Goal: Task Accomplishment & Management: Manage account settings

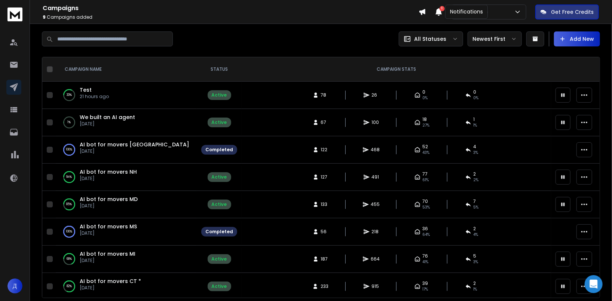
click at [433, 12] on div "1 Ai Lead Hub Get Free Credits" at bounding box center [508, 11] width 180 height 15
click at [442, 9] on span "1" at bounding box center [441, 8] width 5 height 5
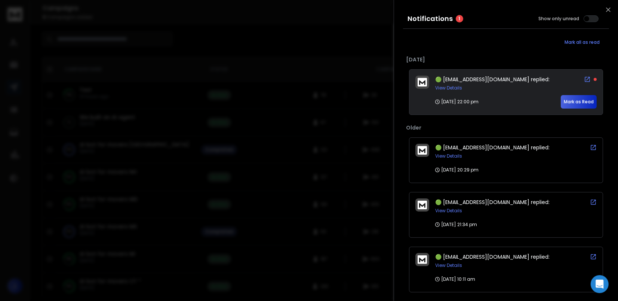
click at [566, 102] on button "Mark as Read" at bounding box center [579, 101] width 36 height 13
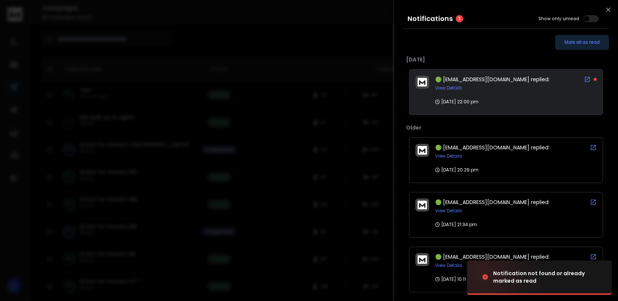
click at [578, 39] on span "Mark all as read" at bounding box center [581, 42] width 35 height 6
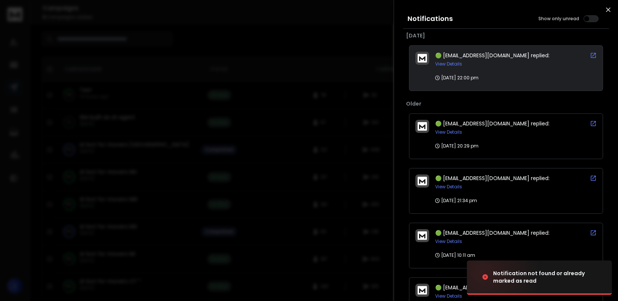
click at [606, 8] on icon "button" at bounding box center [608, 10] width 4 height 4
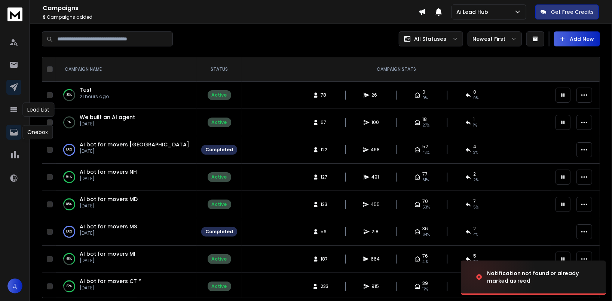
click at [18, 136] on link at bounding box center [13, 131] width 15 height 15
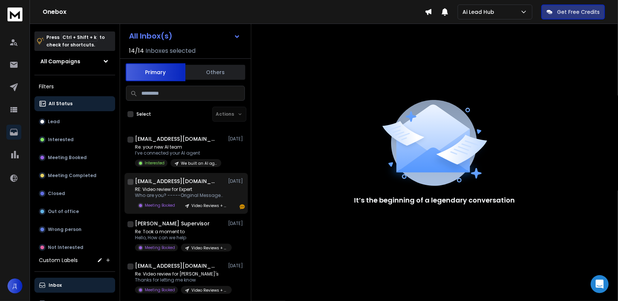
click at [203, 185] on div "[EMAIL_ADDRESS][DOMAIN_NAME] [DATE] RE: Video review for Expert Who are you? --…" at bounding box center [190, 193] width 110 height 32
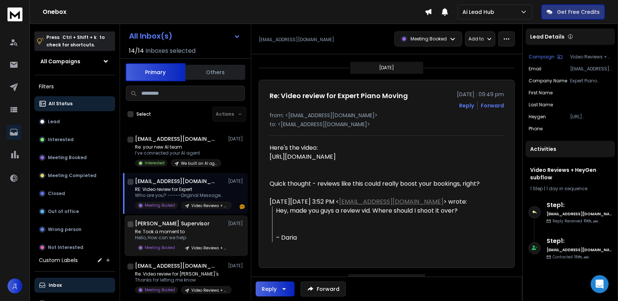
click at [209, 223] on div "[PERSON_NAME] Supervisor [DATE]" at bounding box center [190, 222] width 110 height 7
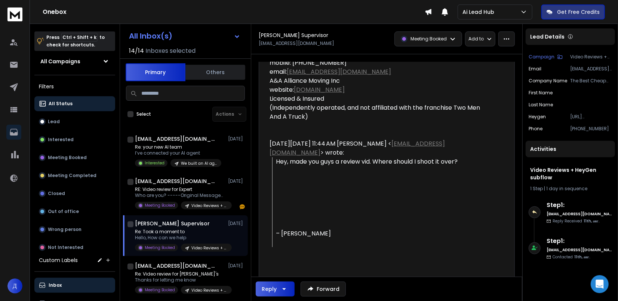
scroll to position [197, 0]
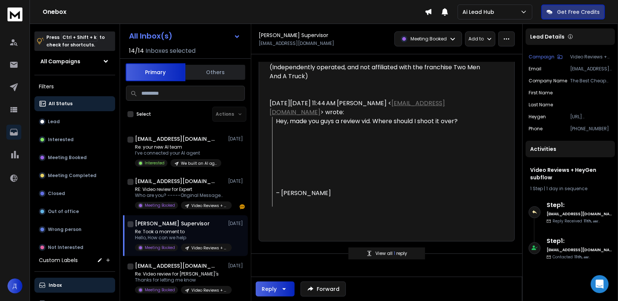
click at [387, 253] on p "View all 1 reply" at bounding box center [391, 253] width 32 height 6
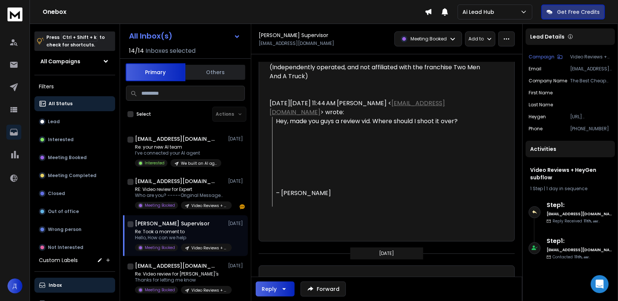
click at [353, 121] on blockquote "Hey, made you guys a review vid. Where should I shoot it over? – [PERSON_NAME]" at bounding box center [380, 162] width 216 height 90
click at [338, 126] on blockquote "Hey, made you guys a review vid. Where should I shoot it over? – [PERSON_NAME]" at bounding box center [380, 162] width 216 height 90
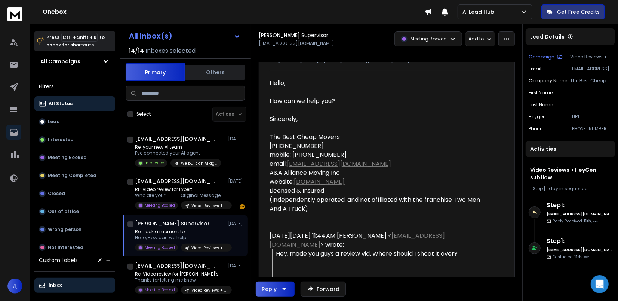
scroll to position [46, 0]
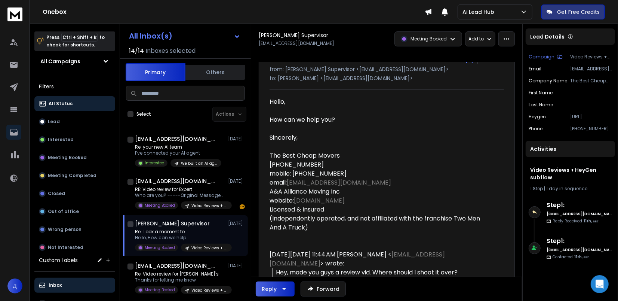
click at [427, 39] on p "Meeting Booked" at bounding box center [428, 39] width 36 height 6
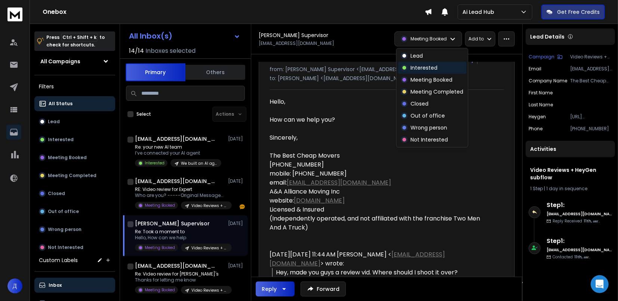
click at [426, 67] on p "Interested" at bounding box center [424, 67] width 27 height 7
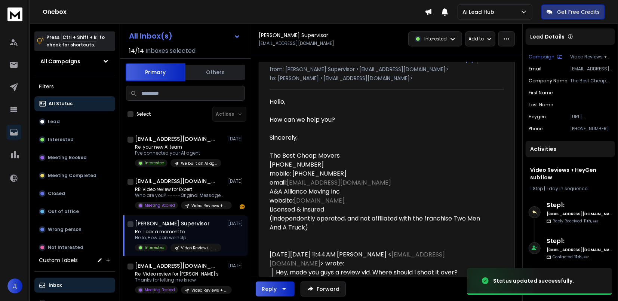
drag, startPoint x: 304, startPoint y: 135, endPoint x: 268, endPoint y: 100, distance: 51.0
click at [268, 100] on div "Re: Took a moment to record this for you [DATE] : 06:46 pm Reply Forward from: …" at bounding box center [387, 213] width 256 height 358
click at [270, 121] on div "How can we help you?" at bounding box center [379, 119] width 218 height 9
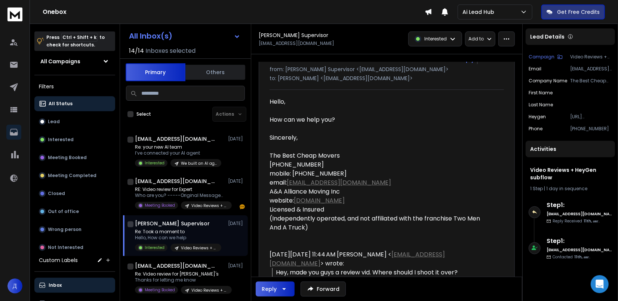
drag, startPoint x: 344, startPoint y: 157, endPoint x: 271, endPoint y: 152, distance: 73.8
click at [271, 153] on div "Sincerely, The Best Cheap Movers [PHONE_NUMBER] mobile: [PHONE_NUMBER] email: […" at bounding box center [379, 187] width 218 height 108
click at [264, 157] on div "Re: Took a moment to record this for you [DATE] : 06:46 pm Reply Forward from: …" at bounding box center [387, 213] width 256 height 358
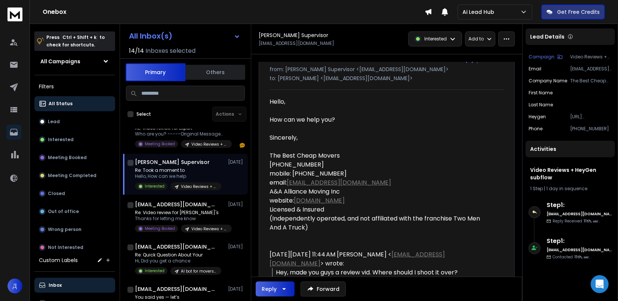
scroll to position [83, 0]
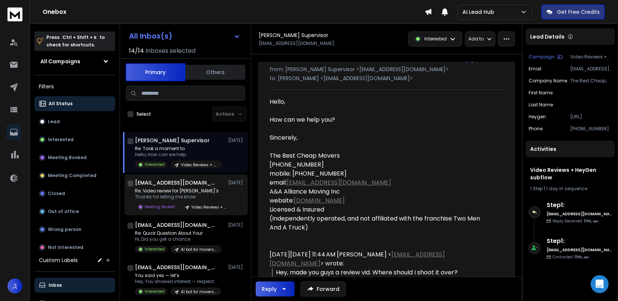
click at [223, 187] on div "[EMAIL_ADDRESS][DOMAIN_NAME] [DATE] Re: Video review for [PERSON_NAME]'s Thanks…" at bounding box center [190, 195] width 110 height 32
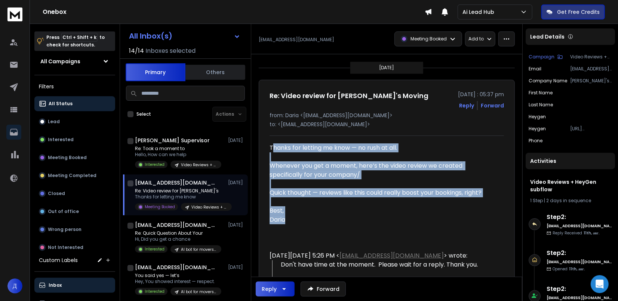
drag, startPoint x: 302, startPoint y: 214, endPoint x: 272, endPoint y: 143, distance: 76.9
click at [274, 163] on div "Whenever you get a moment, here’s the video review we created specifically for …" at bounding box center [379, 170] width 218 height 18
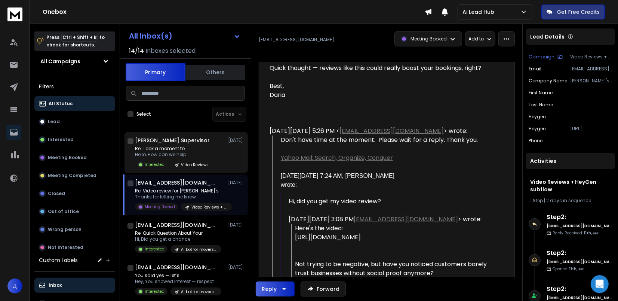
click at [207, 151] on p "Re: Took a moment to" at bounding box center [178, 148] width 86 height 6
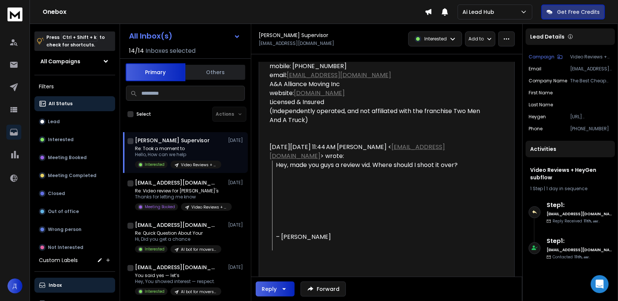
scroll to position [197, 0]
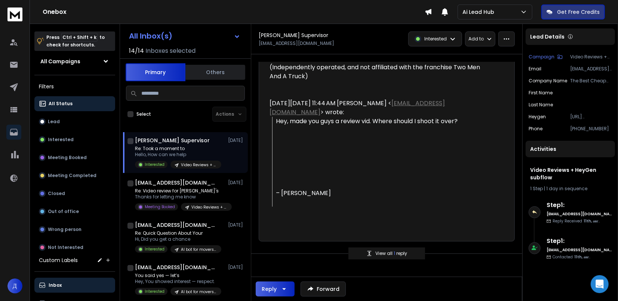
click at [388, 248] on div "View all 1 reply" at bounding box center [386, 253] width 77 height 12
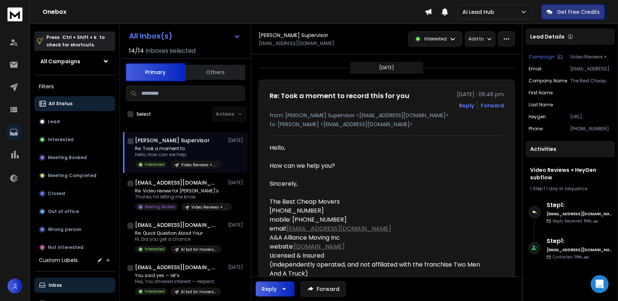
scroll to position [0, 0]
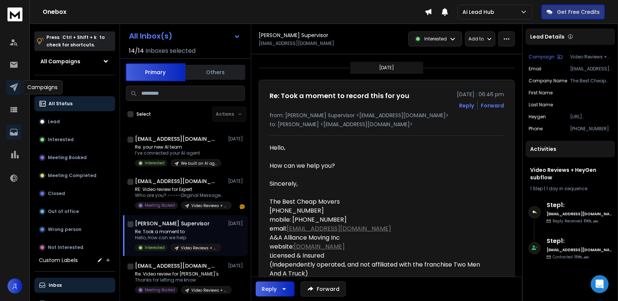
click at [17, 85] on icon at bounding box center [13, 87] width 9 height 9
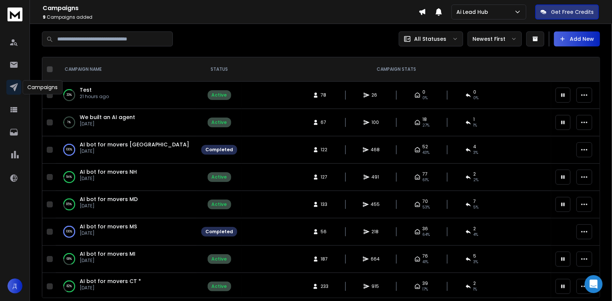
click at [127, 121] on p "[DATE]" at bounding box center [107, 124] width 55 height 6
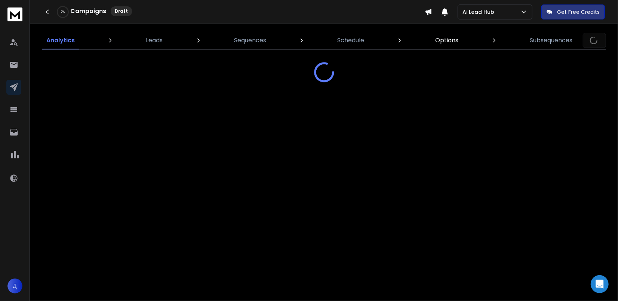
click at [444, 42] on p "Options" at bounding box center [446, 40] width 23 height 9
select select "*"
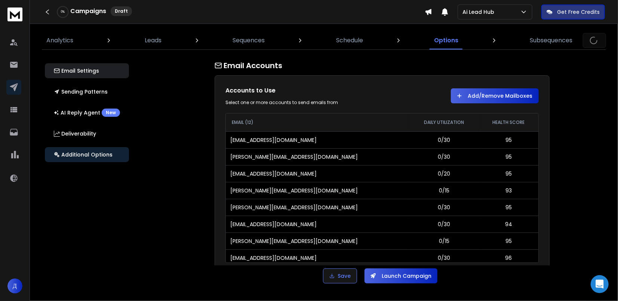
click at [96, 156] on p "Additional Options" at bounding box center [83, 154] width 59 height 7
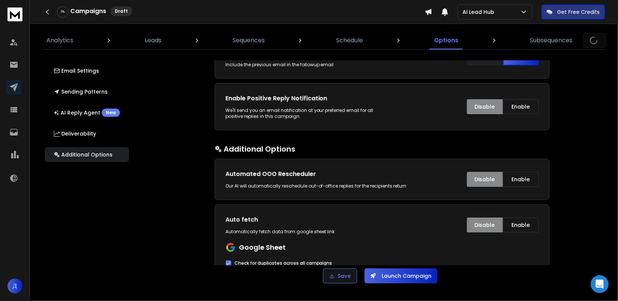
scroll to position [1346, 0]
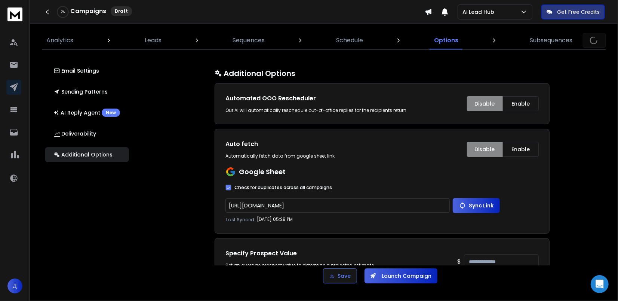
click at [479, 201] on p "Sync Link" at bounding box center [481, 204] width 25 height 7
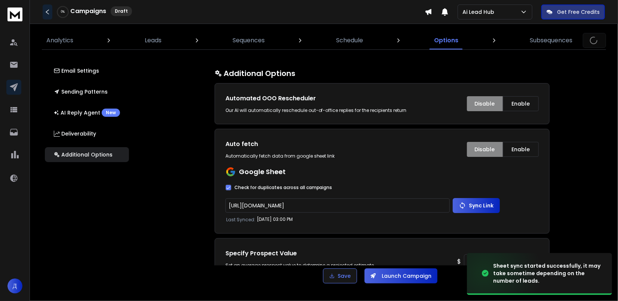
click at [45, 15] on button at bounding box center [48, 11] width 10 height 15
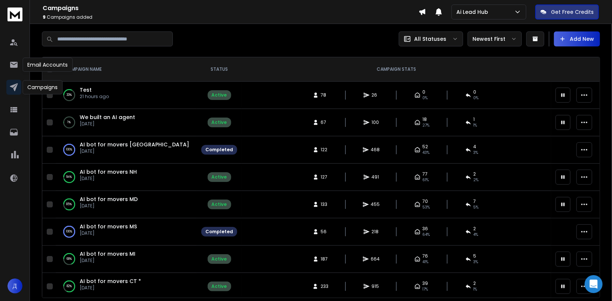
click at [15, 92] on link at bounding box center [13, 87] width 15 height 15
click at [146, 122] on div "1 % We built an AI agent [DATE]" at bounding box center [126, 122] width 126 height 18
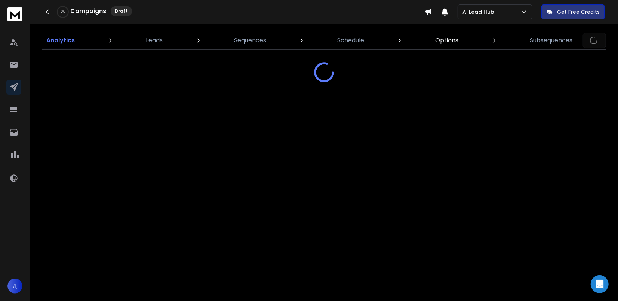
click at [441, 39] on p "Options" at bounding box center [446, 40] width 23 height 9
select select "*"
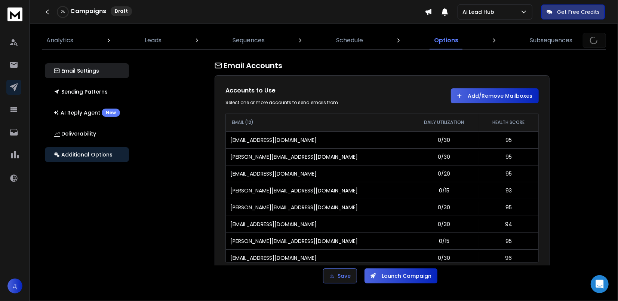
click at [88, 151] on p "Additional Options" at bounding box center [83, 154] width 59 height 7
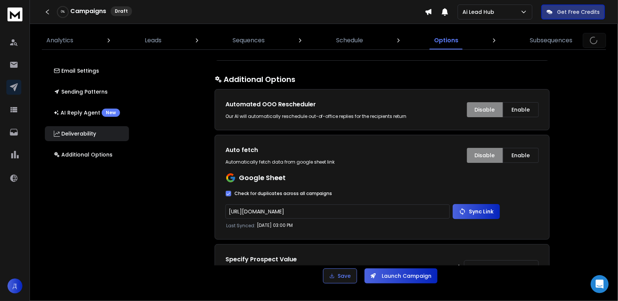
scroll to position [1346, 0]
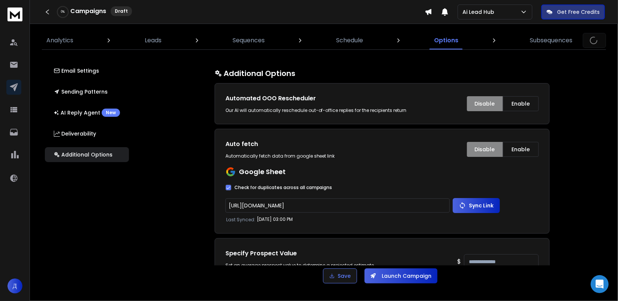
click at [275, 184] on label "Check for duplicates across all campaigns" at bounding box center [283, 187] width 98 height 6
click at [231, 184] on button "Check for duplicates across all campaigns" at bounding box center [228, 187] width 6 height 6
click at [472, 201] on p "Sync Link" at bounding box center [481, 204] width 25 height 7
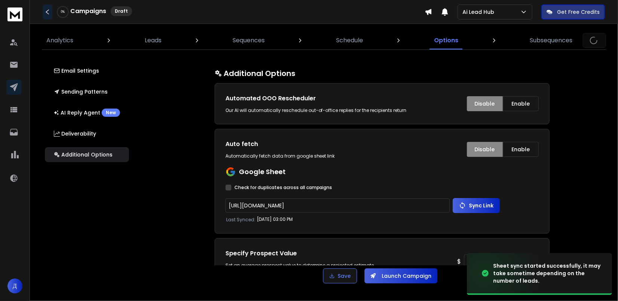
click at [47, 13] on icon at bounding box center [47, 11] width 3 height 5
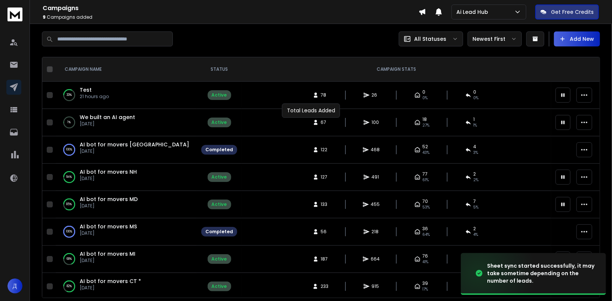
click at [321, 123] on span "67" at bounding box center [324, 122] width 7 height 6
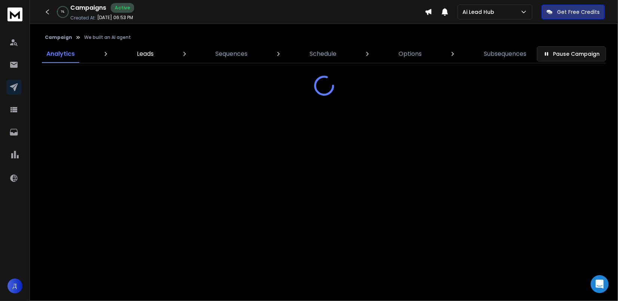
click at [147, 53] on p "Leads" at bounding box center [145, 53] width 17 height 9
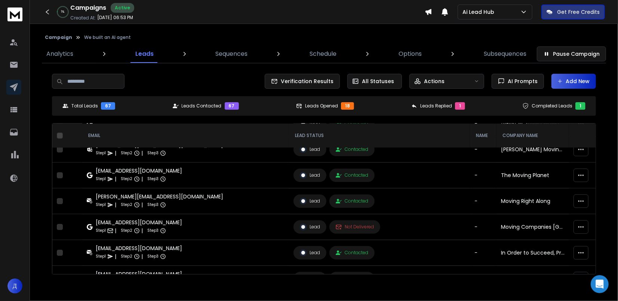
scroll to position [1604, 0]
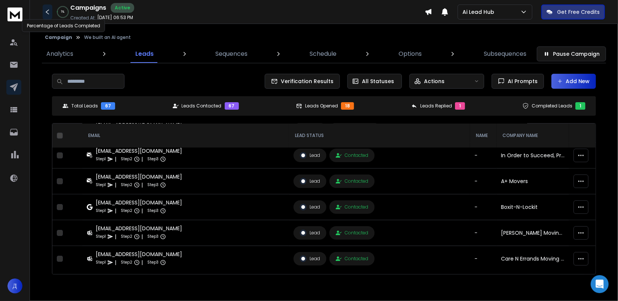
click at [44, 14] on icon at bounding box center [47, 12] width 7 height 7
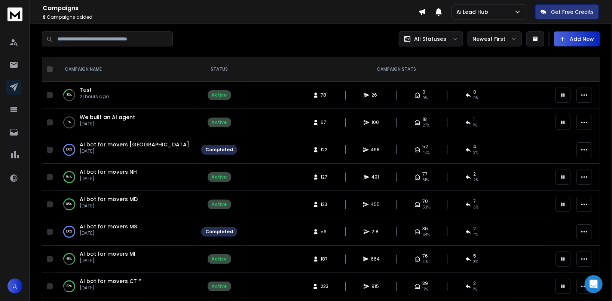
click at [127, 115] on span "We built an AI agent" at bounding box center [107, 116] width 55 height 7
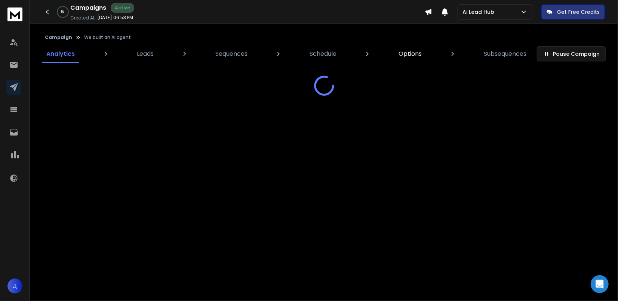
click at [412, 52] on p "Options" at bounding box center [409, 53] width 23 height 9
select select "*"
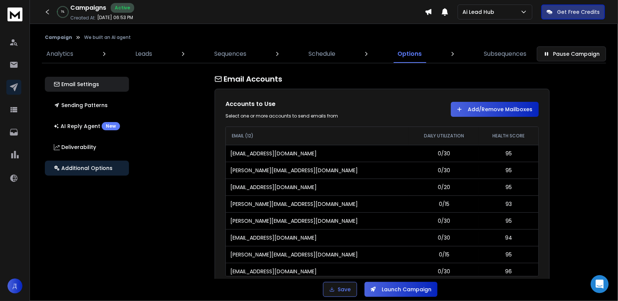
click at [93, 164] on p "Additional Options" at bounding box center [83, 167] width 59 height 7
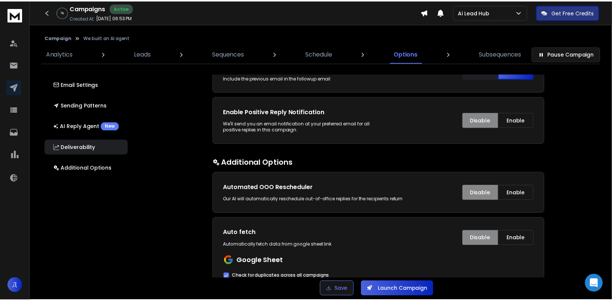
scroll to position [1346, 0]
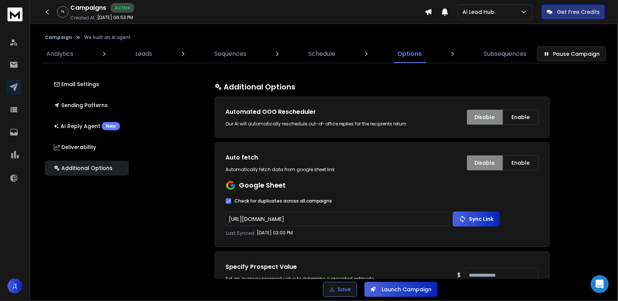
click at [287, 198] on label "Check for duplicates across all campaigns" at bounding box center [283, 201] width 98 height 6
click at [231, 198] on button "Check for duplicates across all campaigns" at bounding box center [228, 201] width 6 height 6
click at [482, 215] on p "Sync Link" at bounding box center [481, 218] width 25 height 7
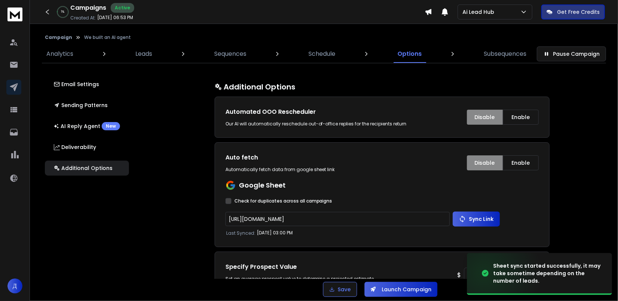
click at [481, 215] on p "Sync Link" at bounding box center [481, 218] width 25 height 7
click at [40, 7] on div "1 % Campaigns Active Created At: [DATE] 06:53 PM Ai Lead Hub Get Free Credits" at bounding box center [309, 12] width 618 height 24
click at [44, 9] on icon at bounding box center [47, 12] width 7 height 7
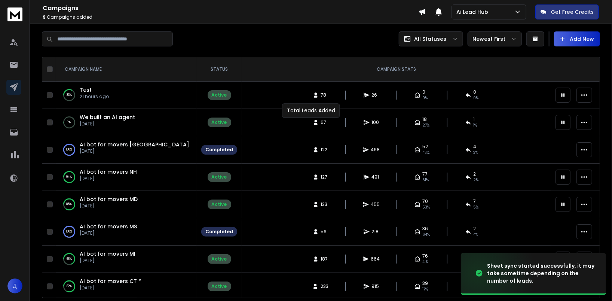
click at [309, 121] on div "67" at bounding box center [320, 122] width 22 height 6
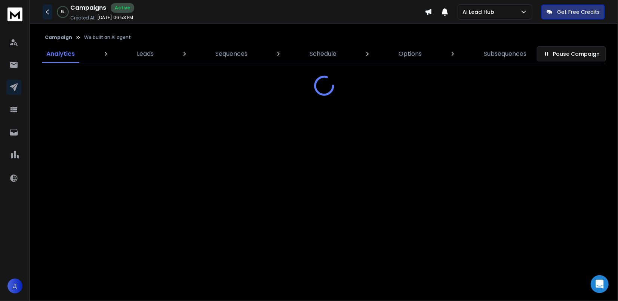
click at [48, 16] on button at bounding box center [48, 11] width 10 height 15
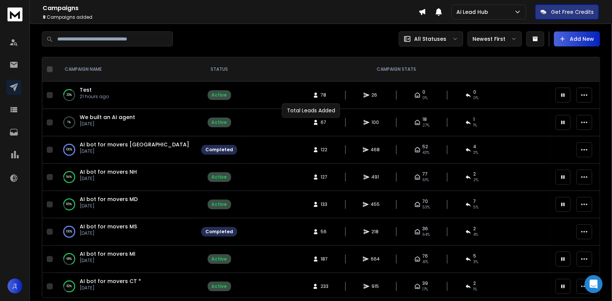
click at [321, 120] on span "67" at bounding box center [324, 122] width 7 height 6
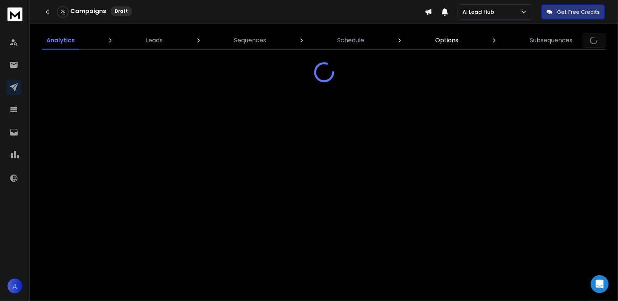
click at [441, 40] on p "Options" at bounding box center [446, 40] width 23 height 9
select select "*"
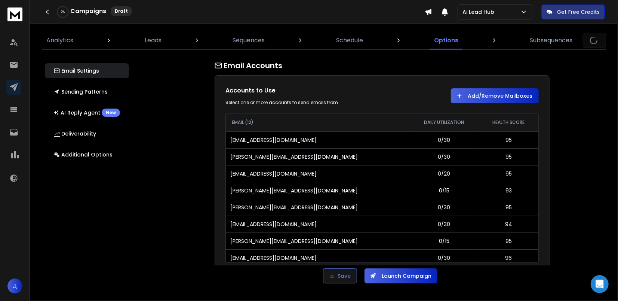
click at [82, 161] on div "Email Settings Sending Patterns AI Reply Agent New Deliverability Additional Op…" at bounding box center [338, 162] width 587 height 205
click at [82, 157] on p "Additional Options" at bounding box center [83, 154] width 59 height 7
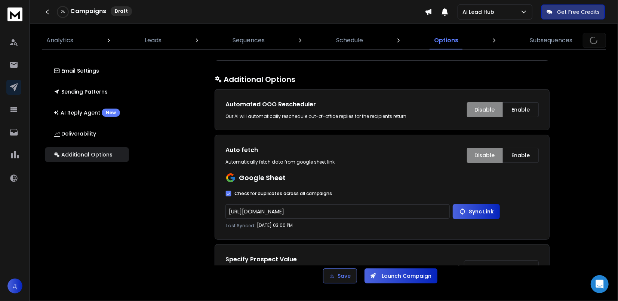
scroll to position [1346, 0]
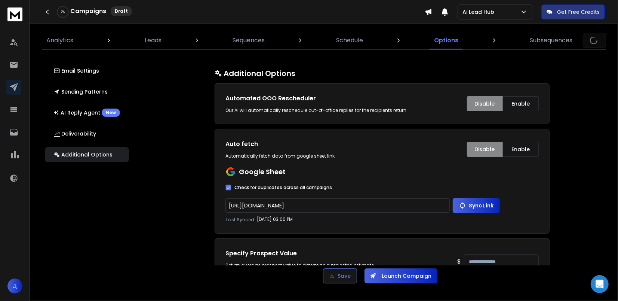
click at [281, 176] on div "Google Sheet Check for duplicates across all campaigns" at bounding box center [381, 180] width 313 height 28
click at [284, 184] on label "Check for duplicates across all campaigns" at bounding box center [283, 187] width 98 height 6
click at [231, 184] on button "Check for duplicates across all campaigns" at bounding box center [228, 187] width 6 height 6
click at [480, 201] on p "Sync Link" at bounding box center [481, 204] width 25 height 7
click at [47, 14] on icon at bounding box center [47, 12] width 7 height 7
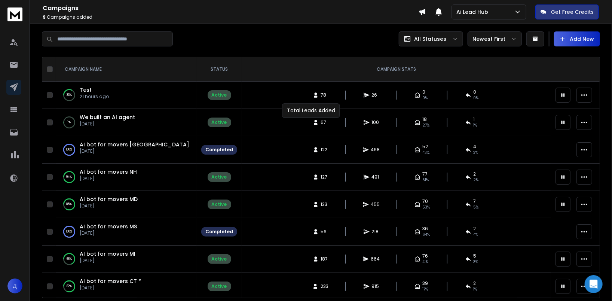
click at [321, 122] on span "67" at bounding box center [324, 122] width 7 height 6
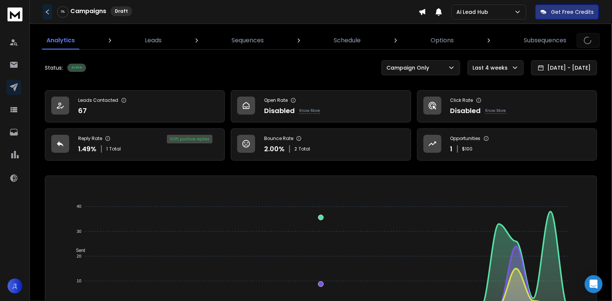
click at [47, 13] on icon at bounding box center [47, 12] width 7 height 7
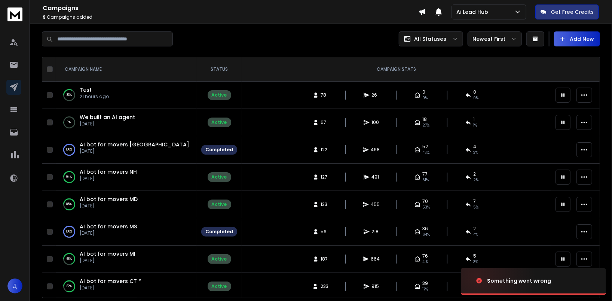
click at [241, 120] on td "67 100 18 27 % 1 1 %" at bounding box center [395, 122] width 309 height 27
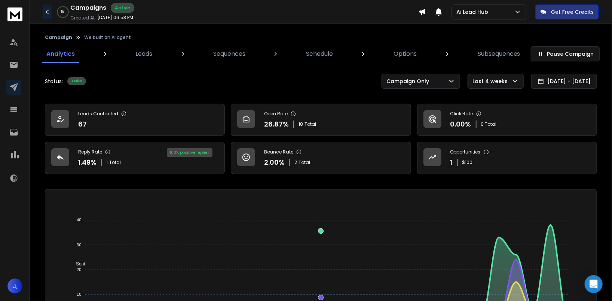
click at [50, 16] on button at bounding box center [48, 11] width 10 height 15
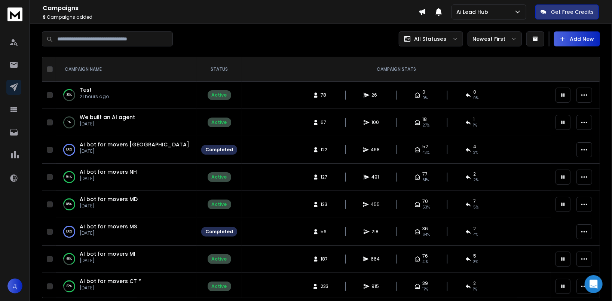
click at [274, 117] on div "67 100 18 27 % 1 1 %" at bounding box center [396, 122] width 300 height 12
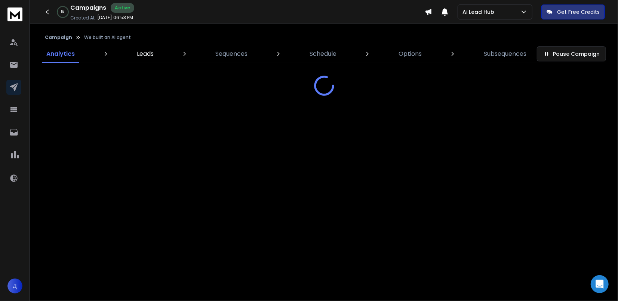
click at [138, 53] on p "Leads" at bounding box center [145, 53] width 17 height 9
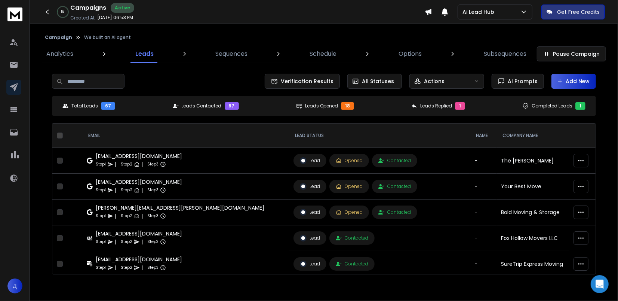
click at [570, 83] on button "Add New" at bounding box center [573, 81] width 44 height 15
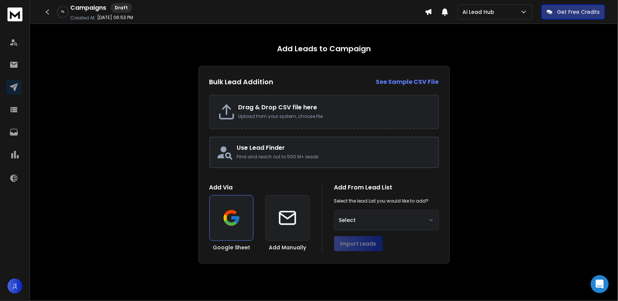
click at [232, 208] on icon at bounding box center [231, 217] width 19 height 22
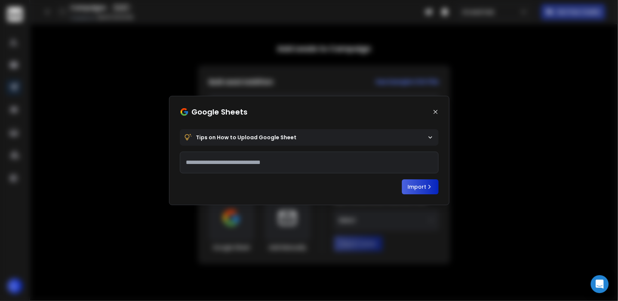
paste input "**********"
type input "**********"
click at [410, 184] on button "Import" at bounding box center [420, 186] width 37 height 15
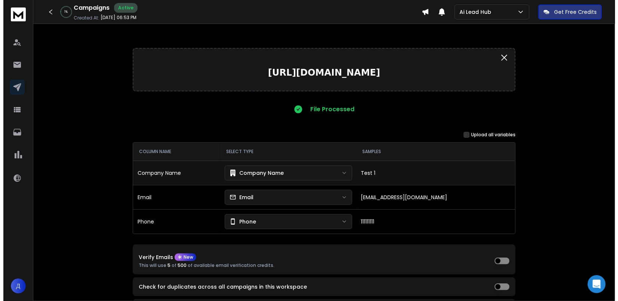
scroll to position [79, 0]
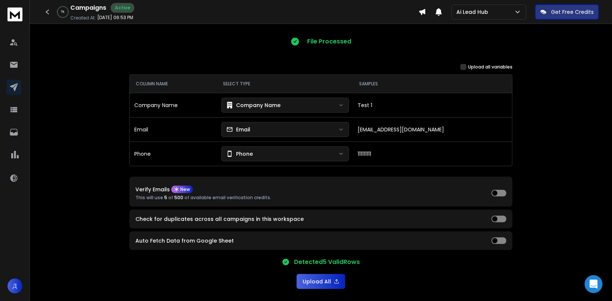
click at [327, 282] on button "Upload All" at bounding box center [320, 281] width 49 height 15
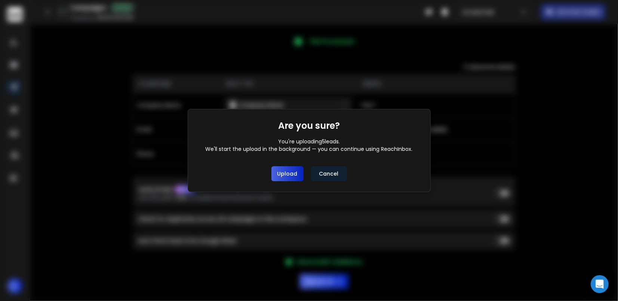
click at [294, 173] on button "Upload" at bounding box center [287, 173] width 32 height 15
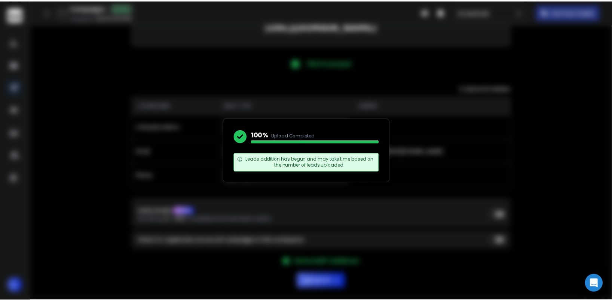
scroll to position [57, 0]
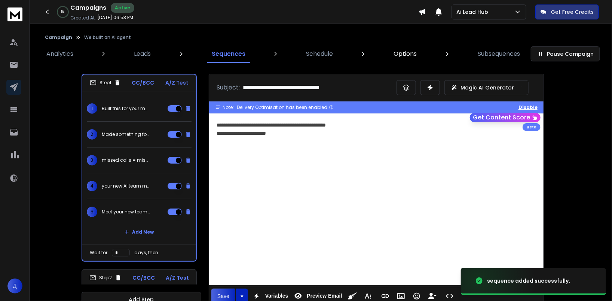
click at [400, 49] on link "Options" at bounding box center [405, 54] width 32 height 18
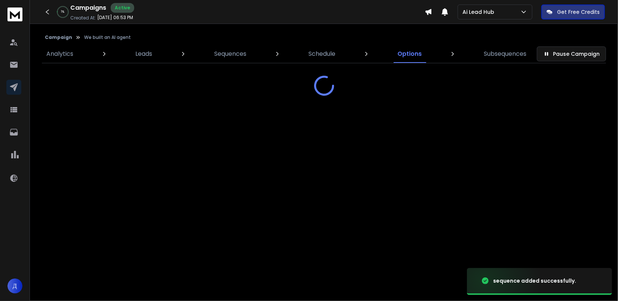
select select "*"
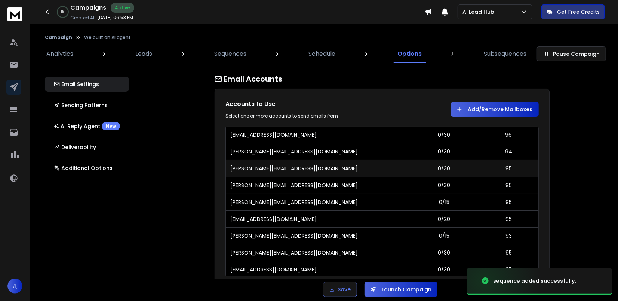
scroll to position [70, 0]
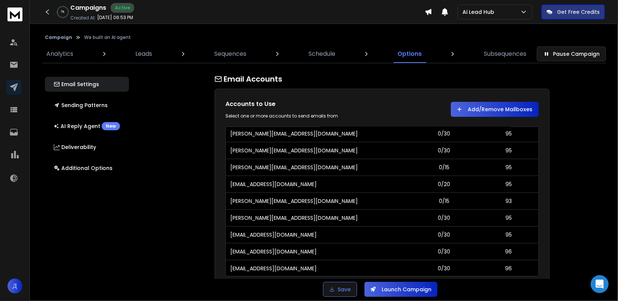
click at [389, 287] on button "Launch Campaign" at bounding box center [400, 288] width 73 height 15
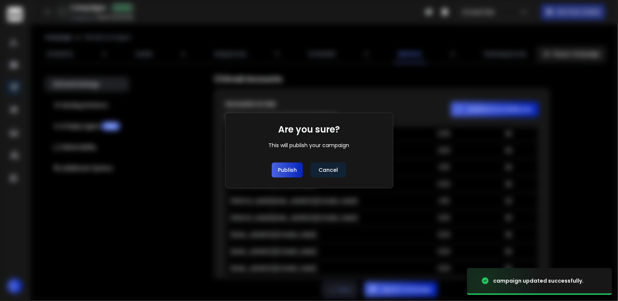
click at [290, 169] on button "Publish" at bounding box center [287, 169] width 31 height 15
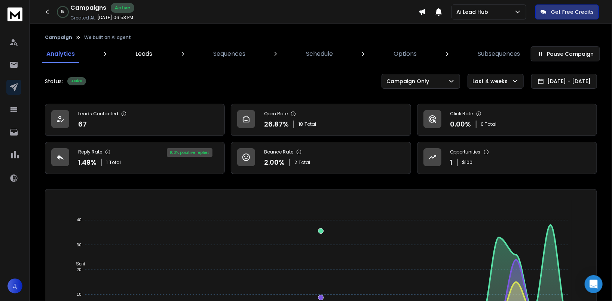
click at [149, 54] on p "Leads" at bounding box center [143, 53] width 17 height 9
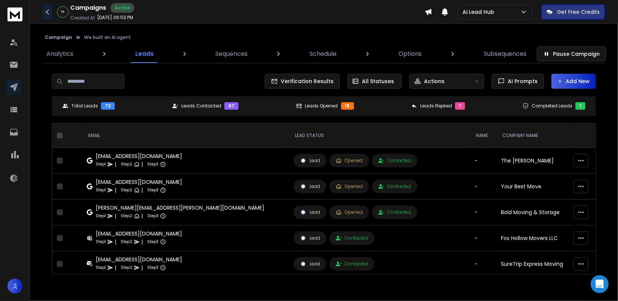
click at [46, 12] on icon at bounding box center [47, 11] width 3 height 5
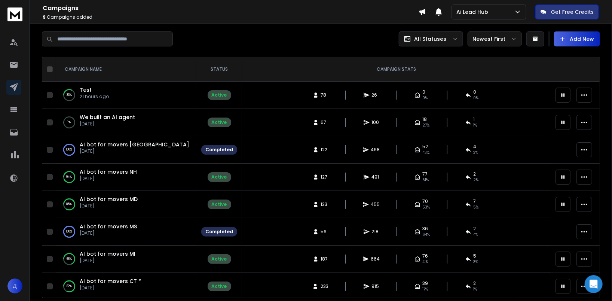
click at [135, 116] on div "1 % We built an AI agent [DATE]" at bounding box center [126, 122] width 126 height 18
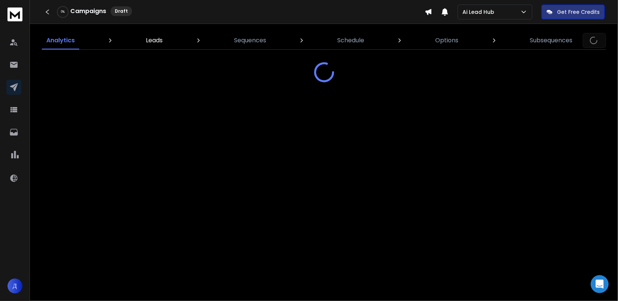
click at [156, 38] on p "Leads" at bounding box center [154, 40] width 17 height 9
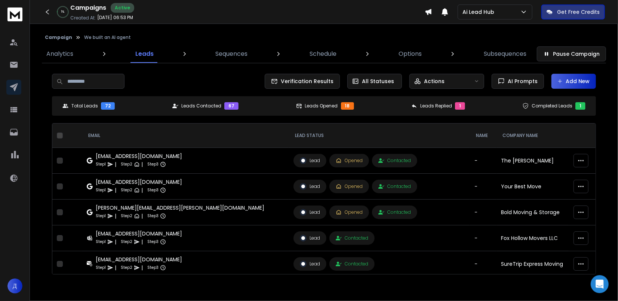
click at [98, 80] on input at bounding box center [88, 81] width 73 height 15
paste input "**********"
type input "**********"
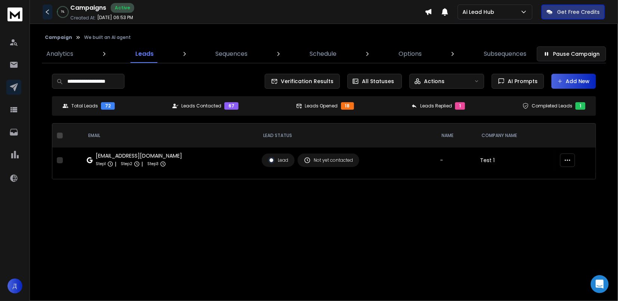
click at [49, 13] on icon at bounding box center [47, 12] width 7 height 7
